Goal: Task Accomplishment & Management: Manage account settings

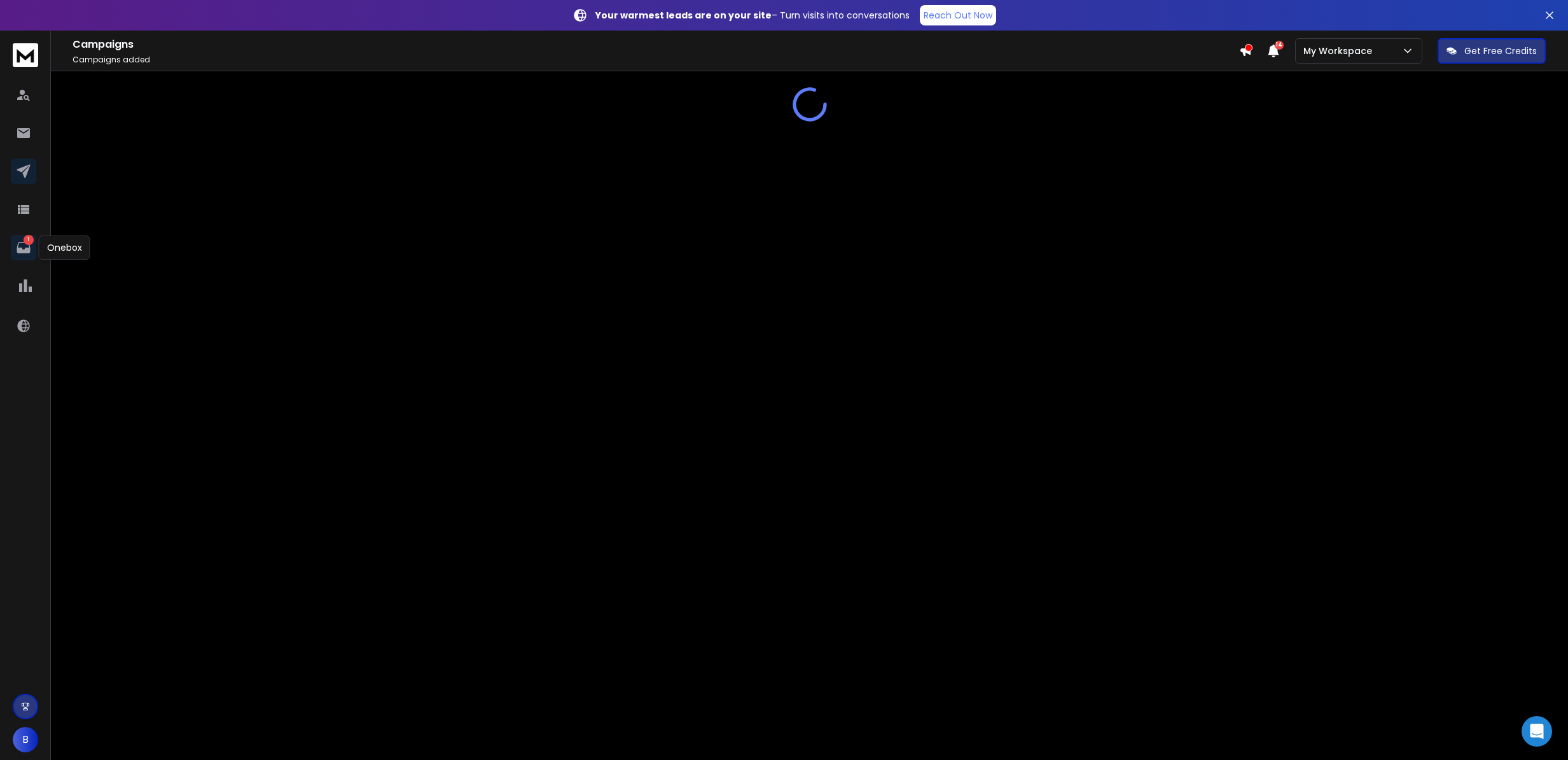
click at [22, 252] on icon at bounding box center [23, 247] width 13 height 11
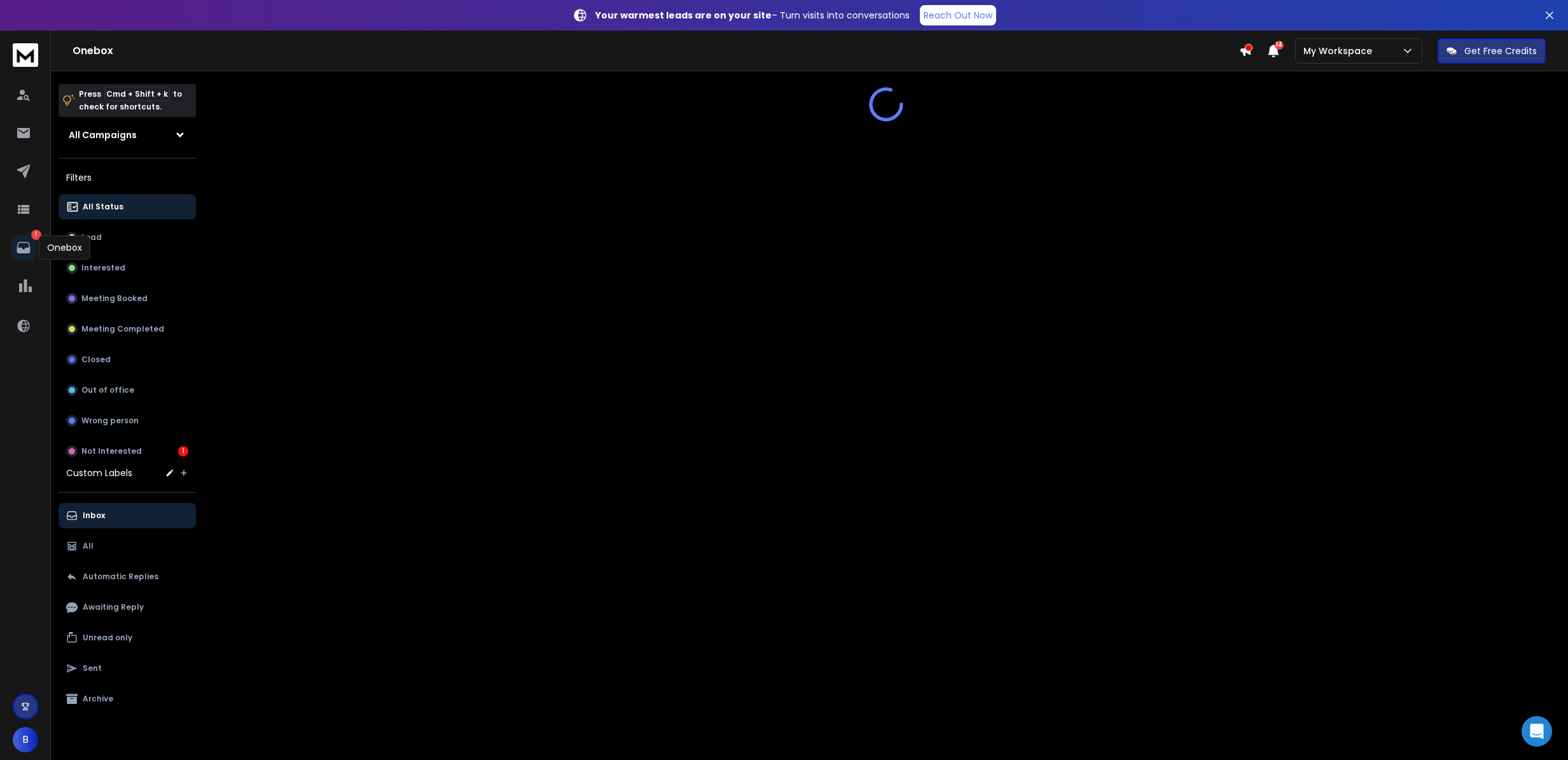
click at [22, 252] on icon at bounding box center [23, 247] width 13 height 11
click at [123, 272] on button "Interested" at bounding box center [127, 268] width 137 height 25
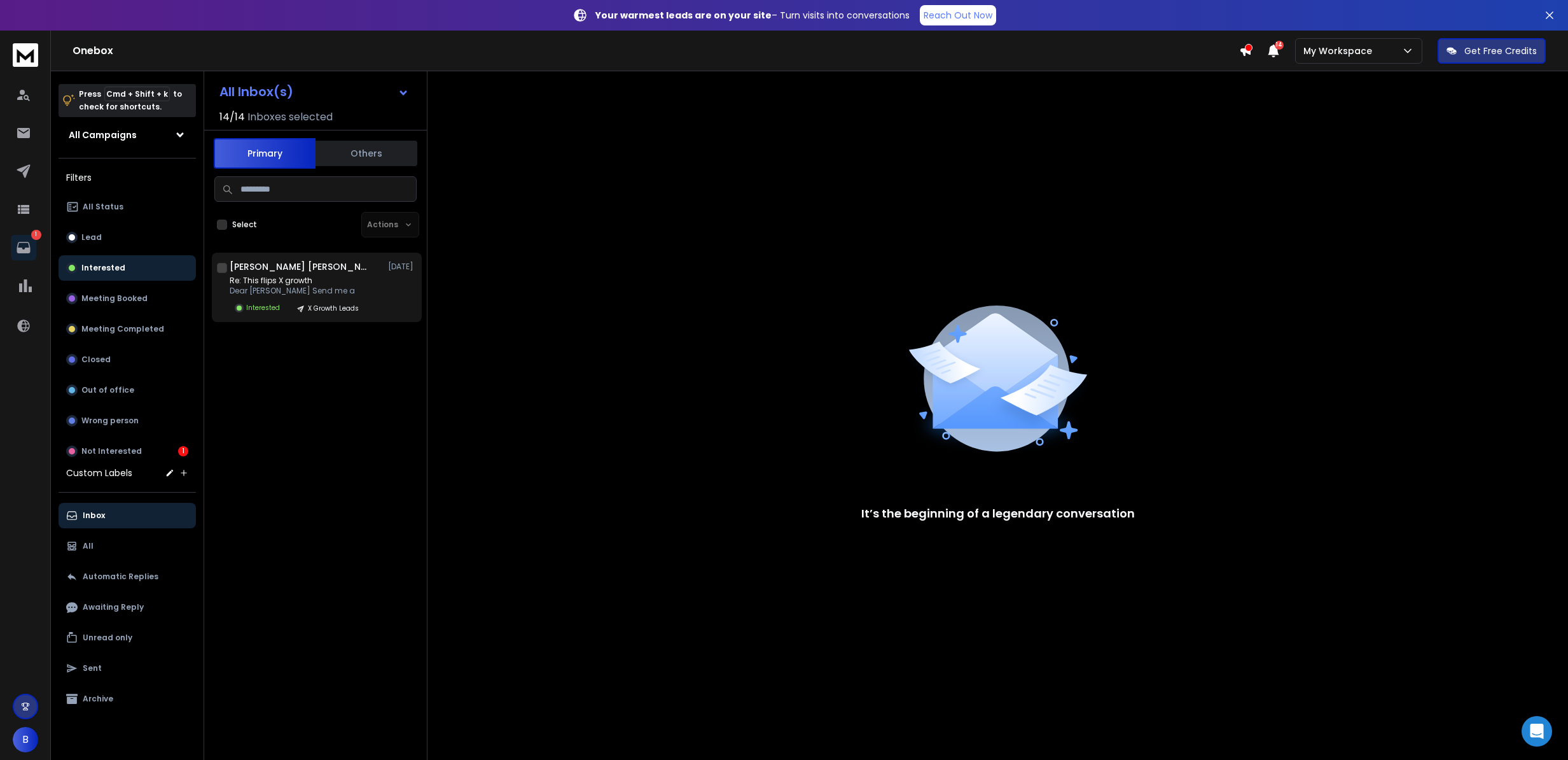
click at [266, 272] on h1 "[PERSON_NAME] [PERSON_NAME]" at bounding box center [300, 266] width 140 height 13
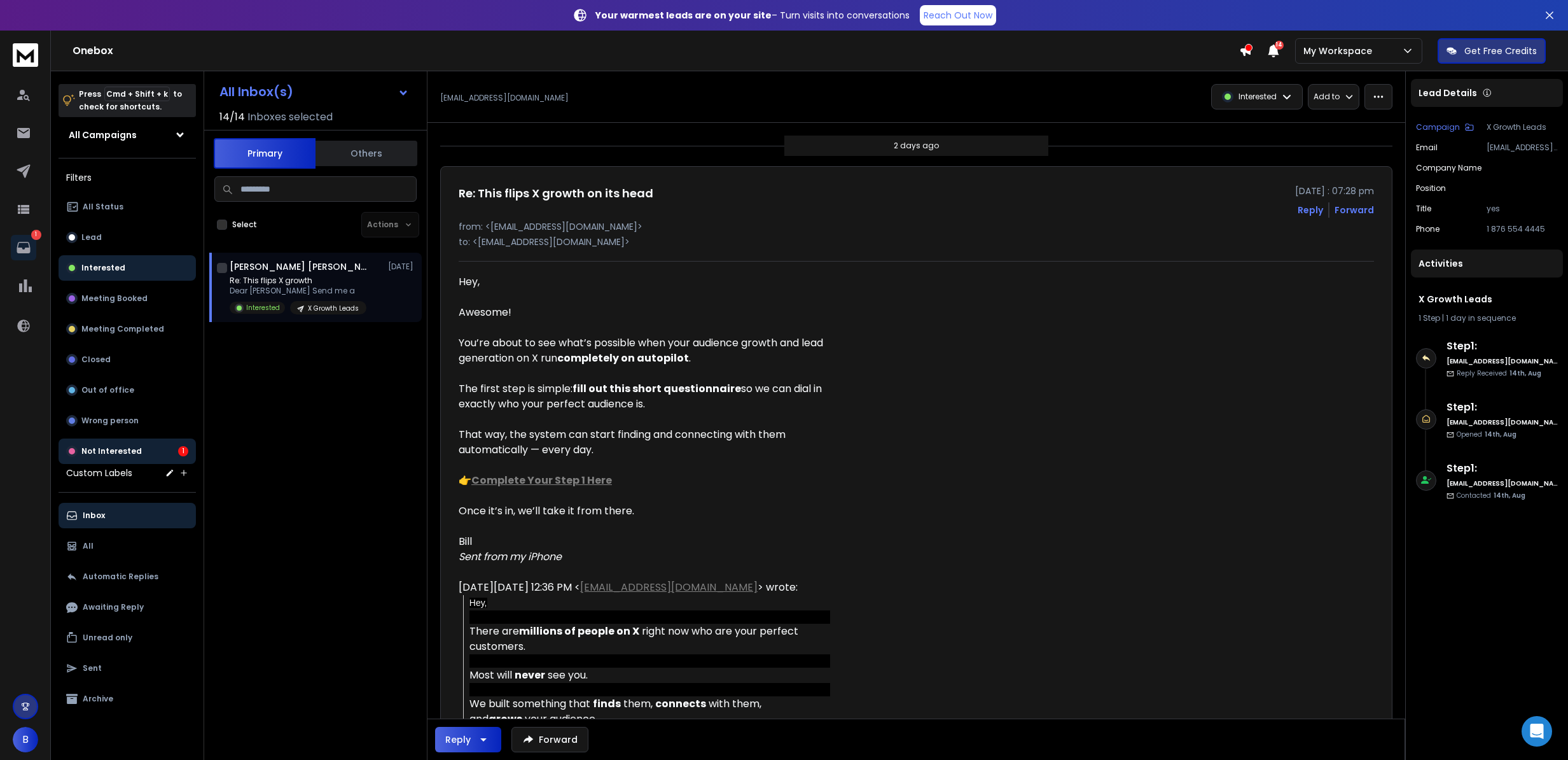
click at [128, 448] on p "Not Interested" at bounding box center [111, 451] width 60 height 10
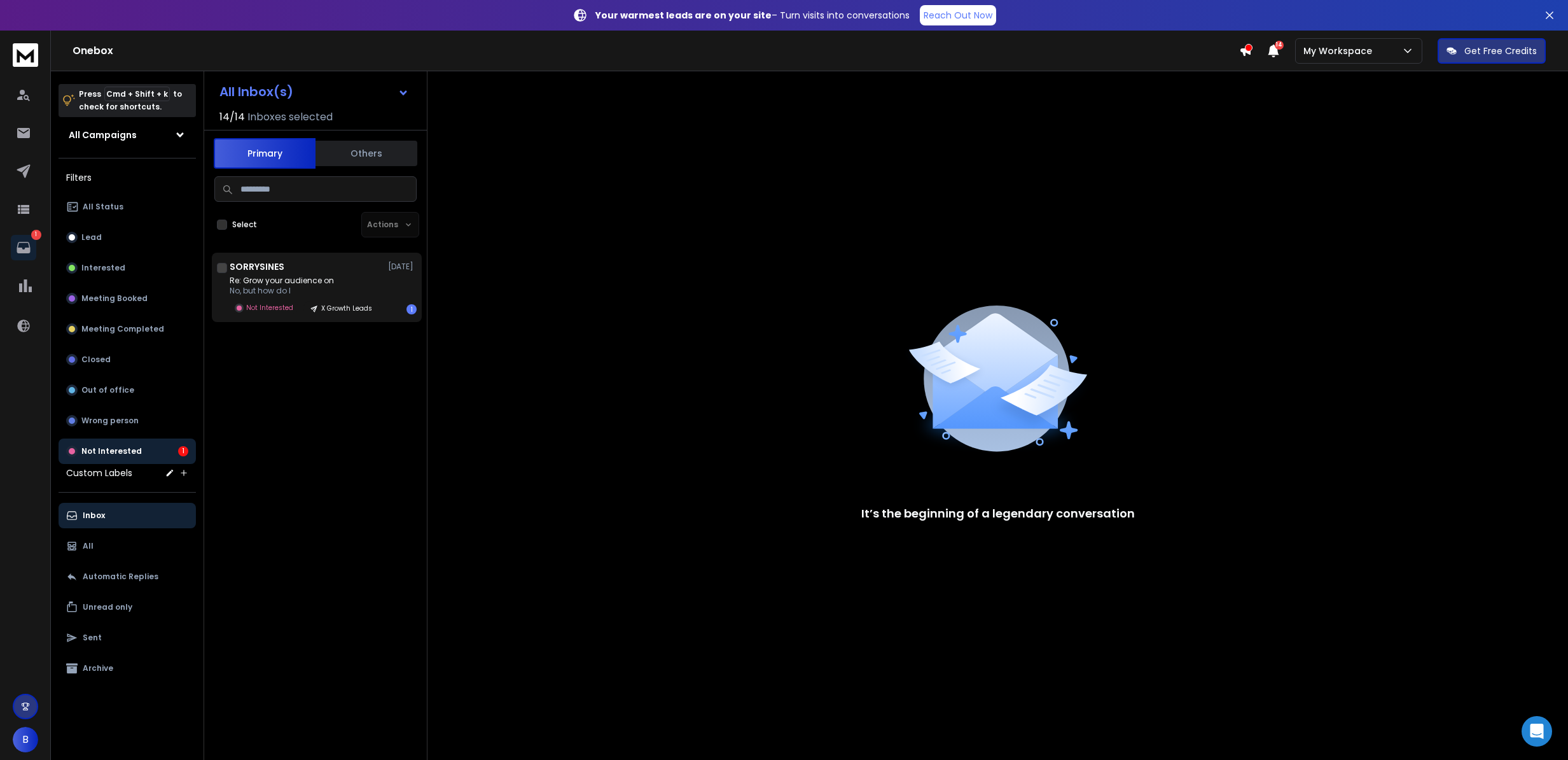
click at [284, 291] on p "No, but how do I" at bounding box center [305, 291] width 150 height 10
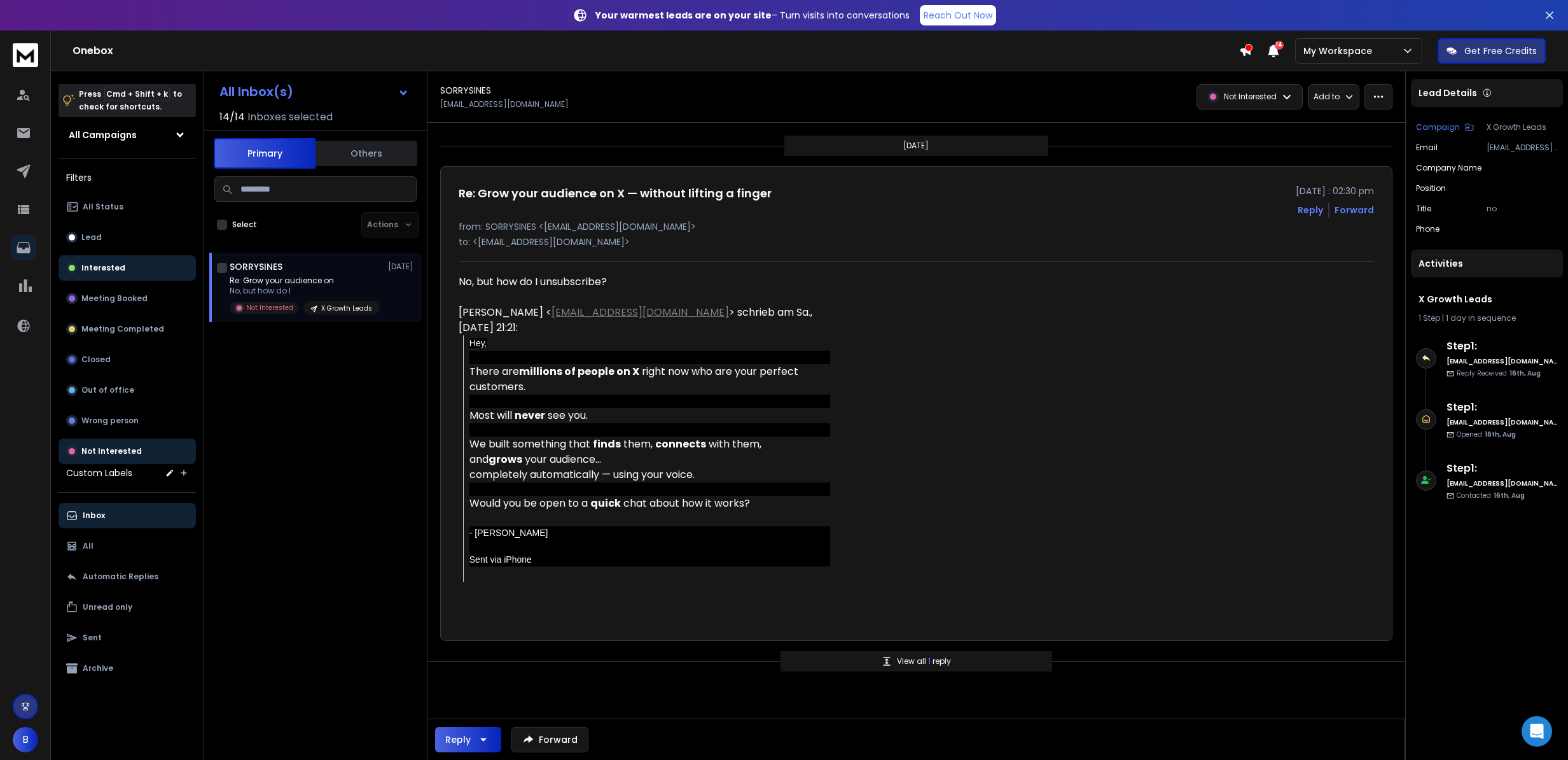
click at [103, 268] on p "Interested" at bounding box center [103, 268] width 44 height 10
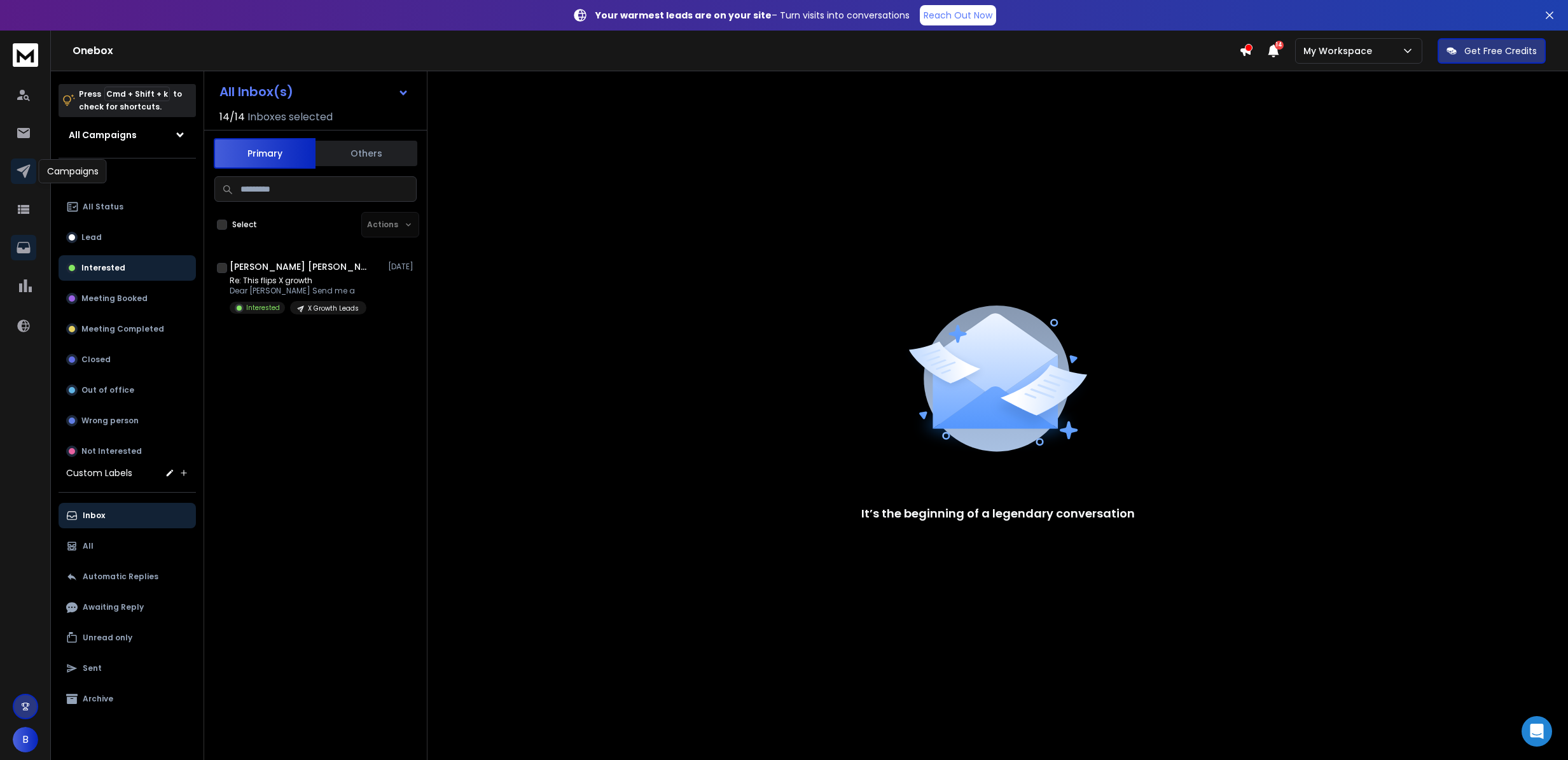
click at [24, 168] on icon at bounding box center [23, 171] width 13 height 13
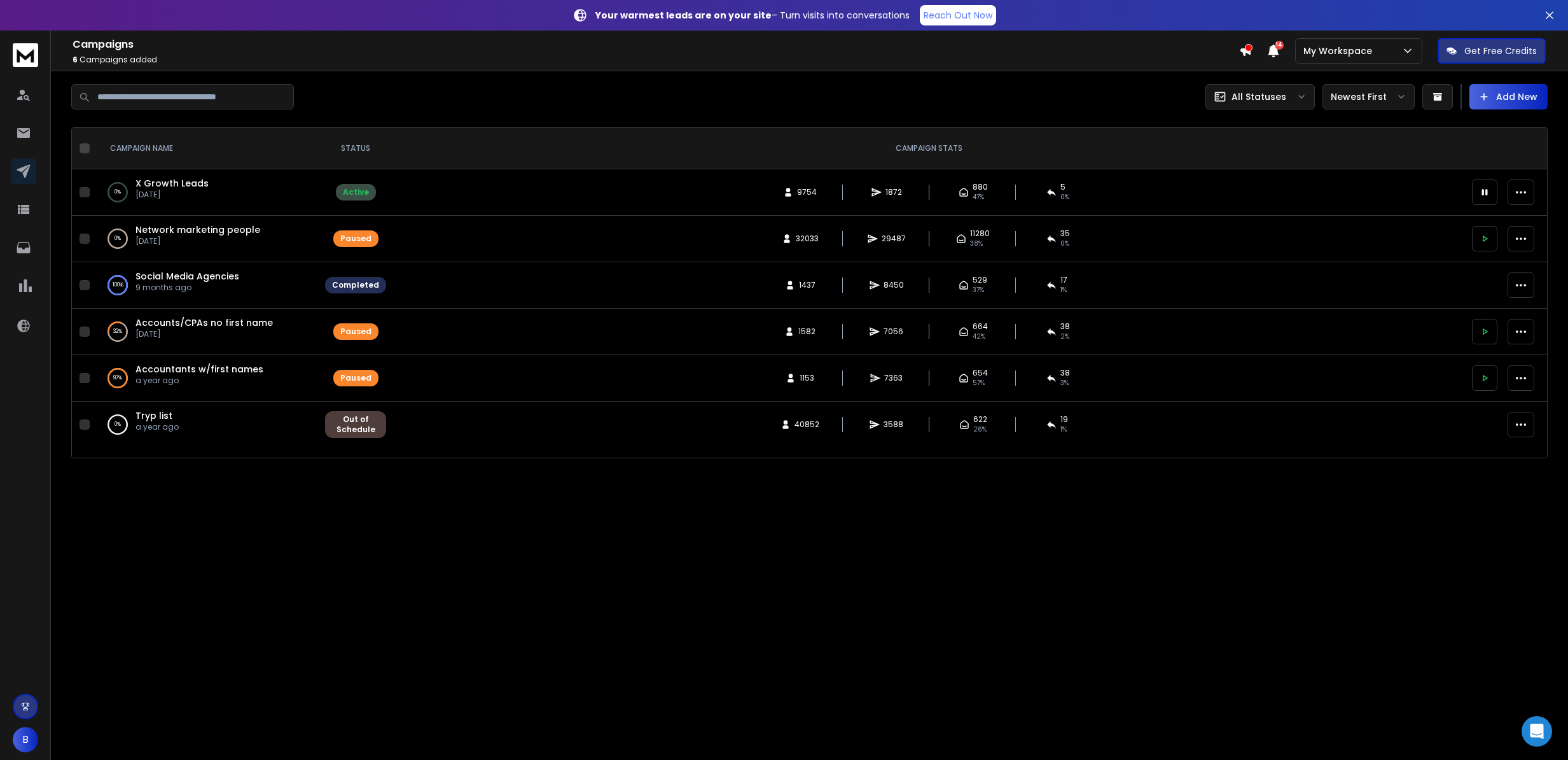
click at [153, 187] on span "X Growth Leads" at bounding box center [172, 183] width 73 height 13
